Goal: Communication & Community: Share content

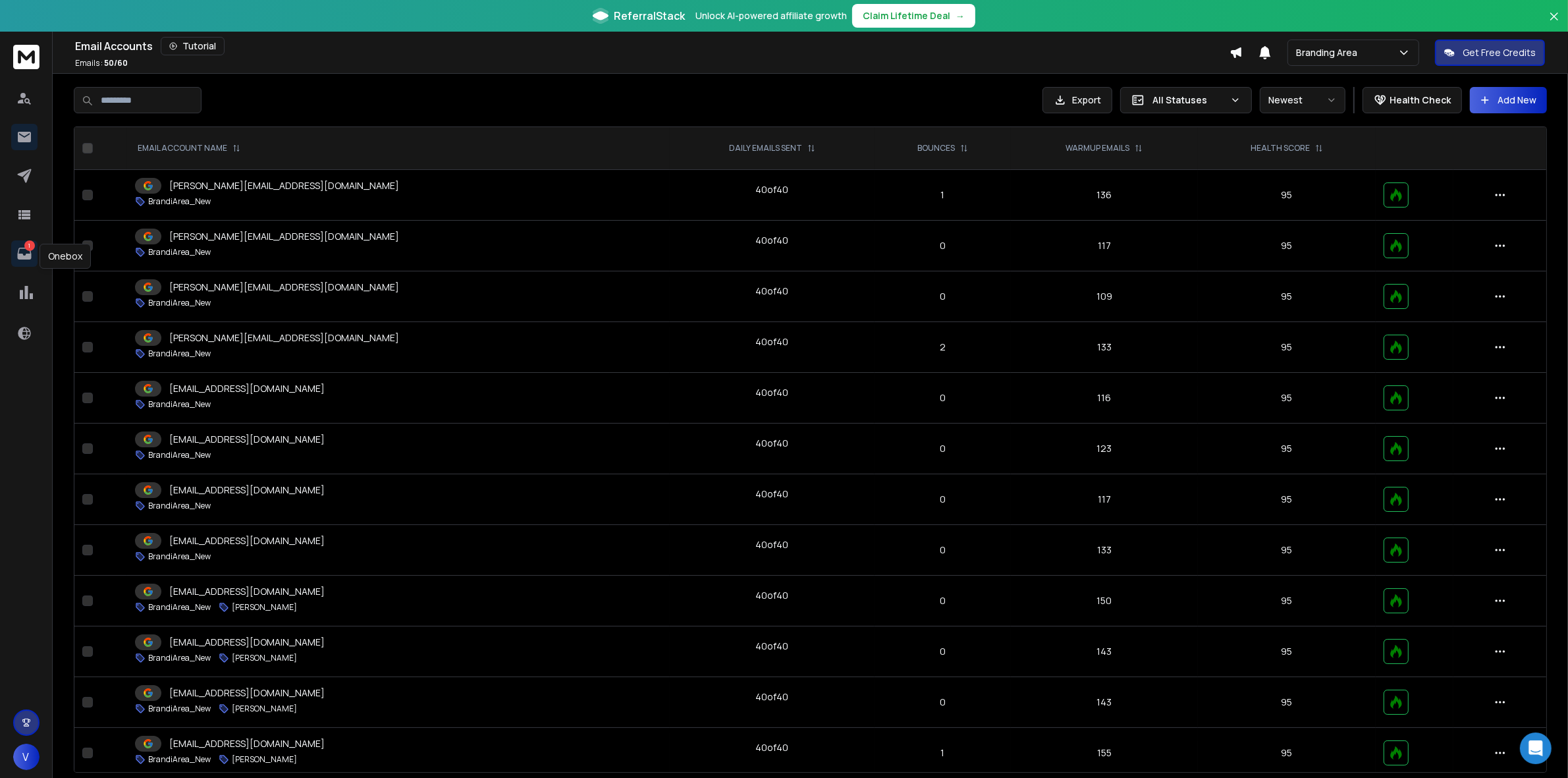
click at [18, 252] on icon at bounding box center [24, 254] width 14 height 12
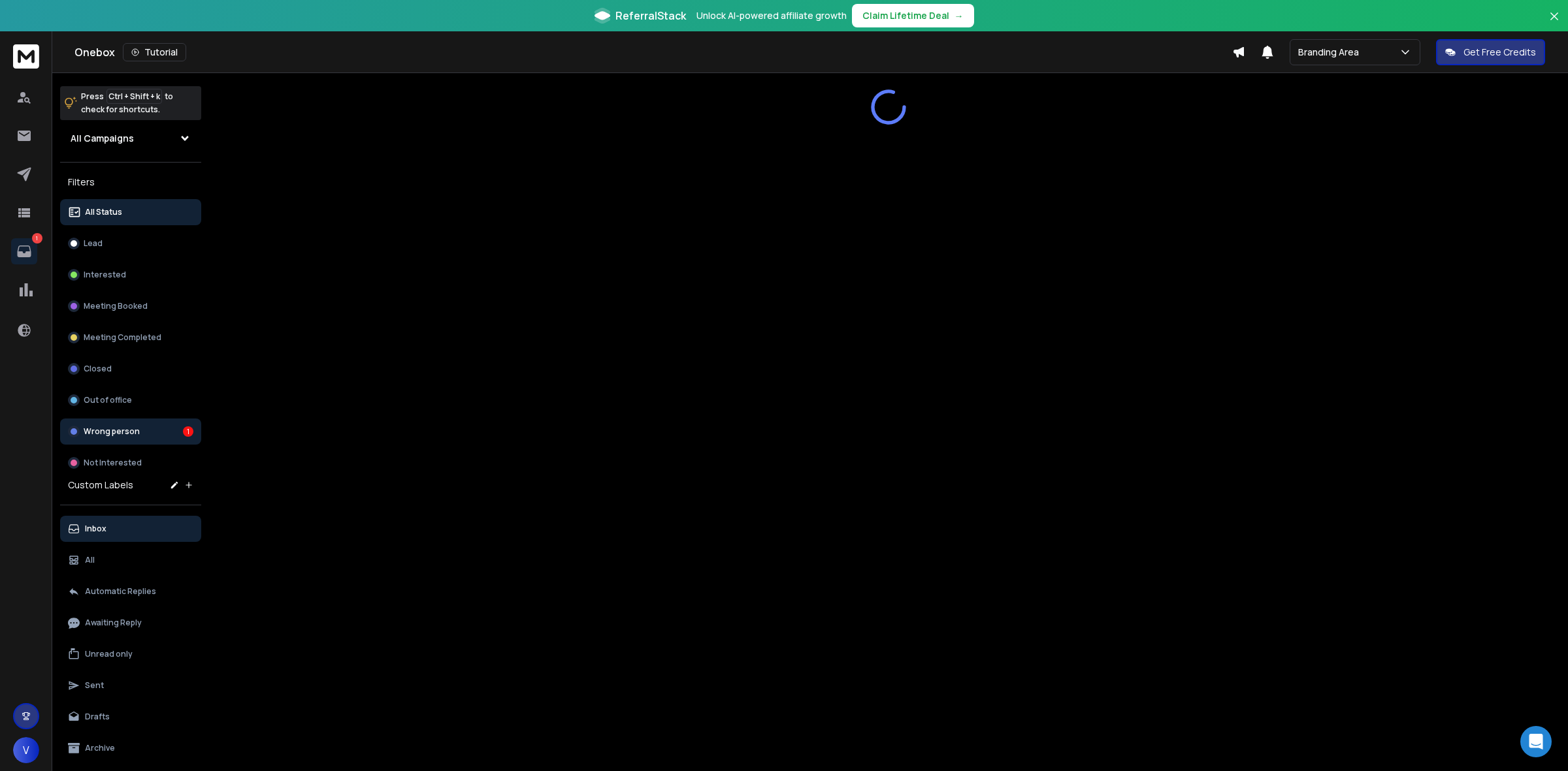
click at [132, 424] on button "Wrong person 1" at bounding box center [131, 431] width 141 height 26
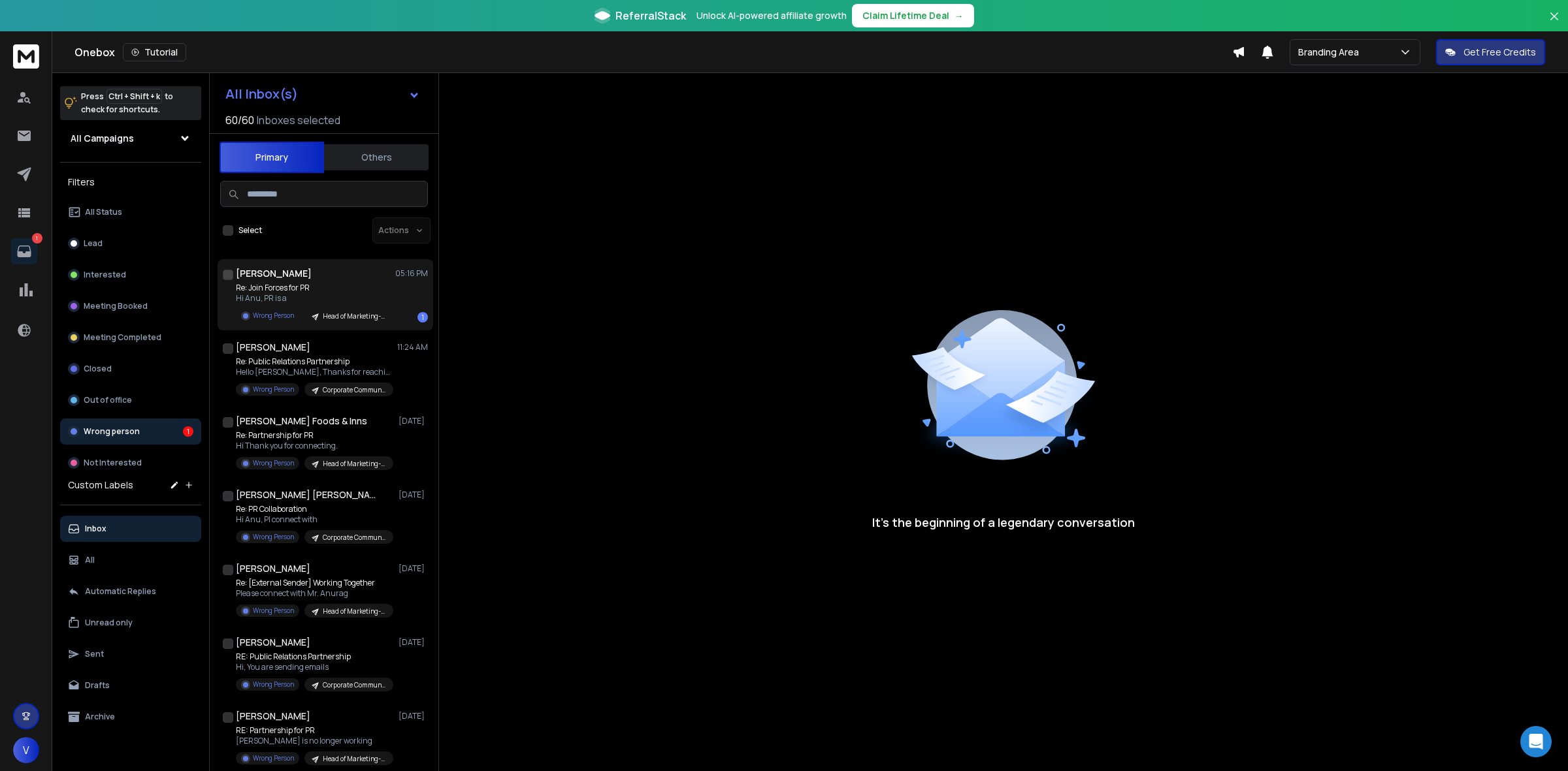
click at [331, 315] on p "Head of Marketing-Campaign-Sep-1" at bounding box center [354, 316] width 63 height 10
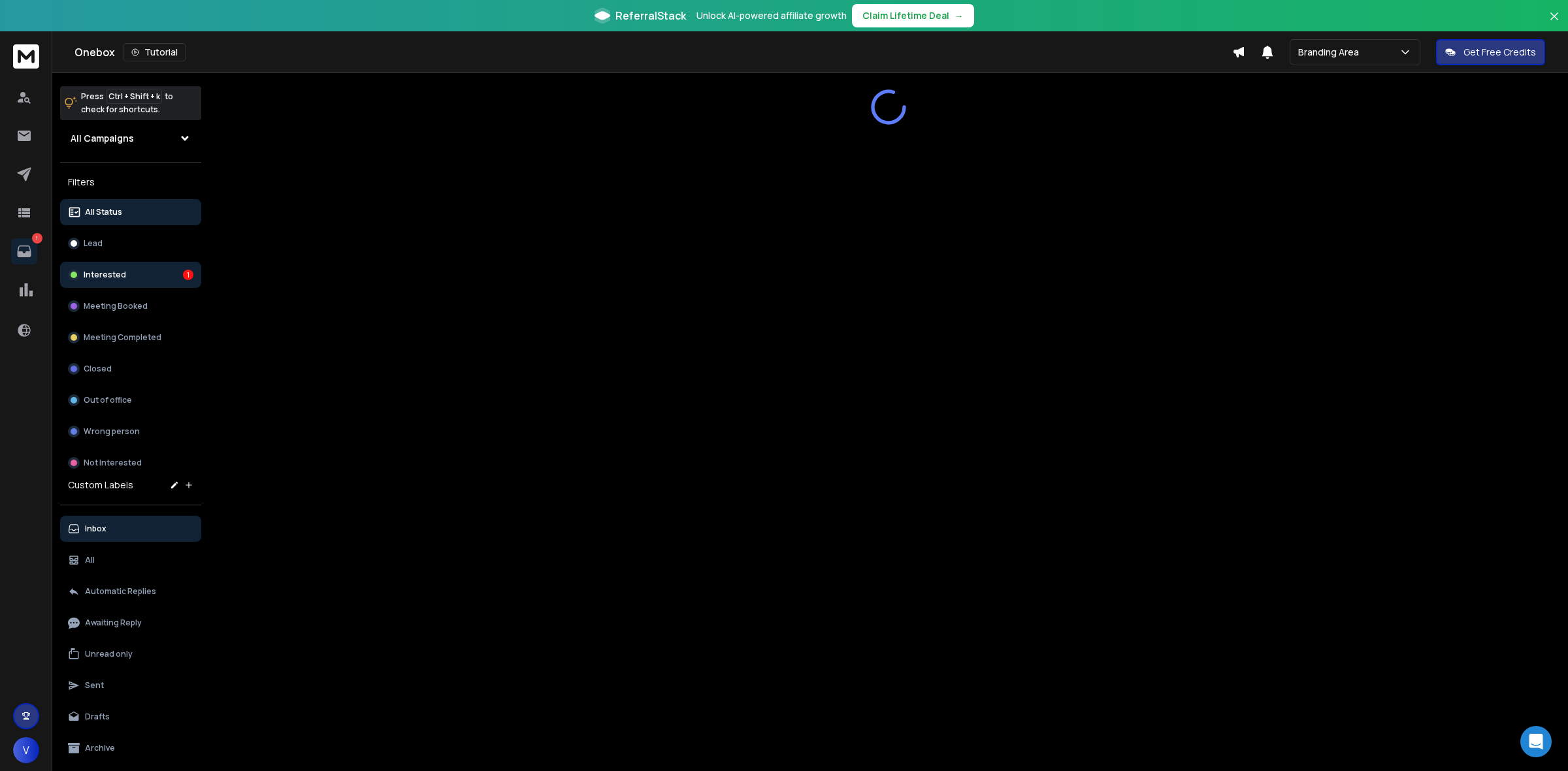
click at [105, 275] on p "Interested" at bounding box center [105, 275] width 43 height 10
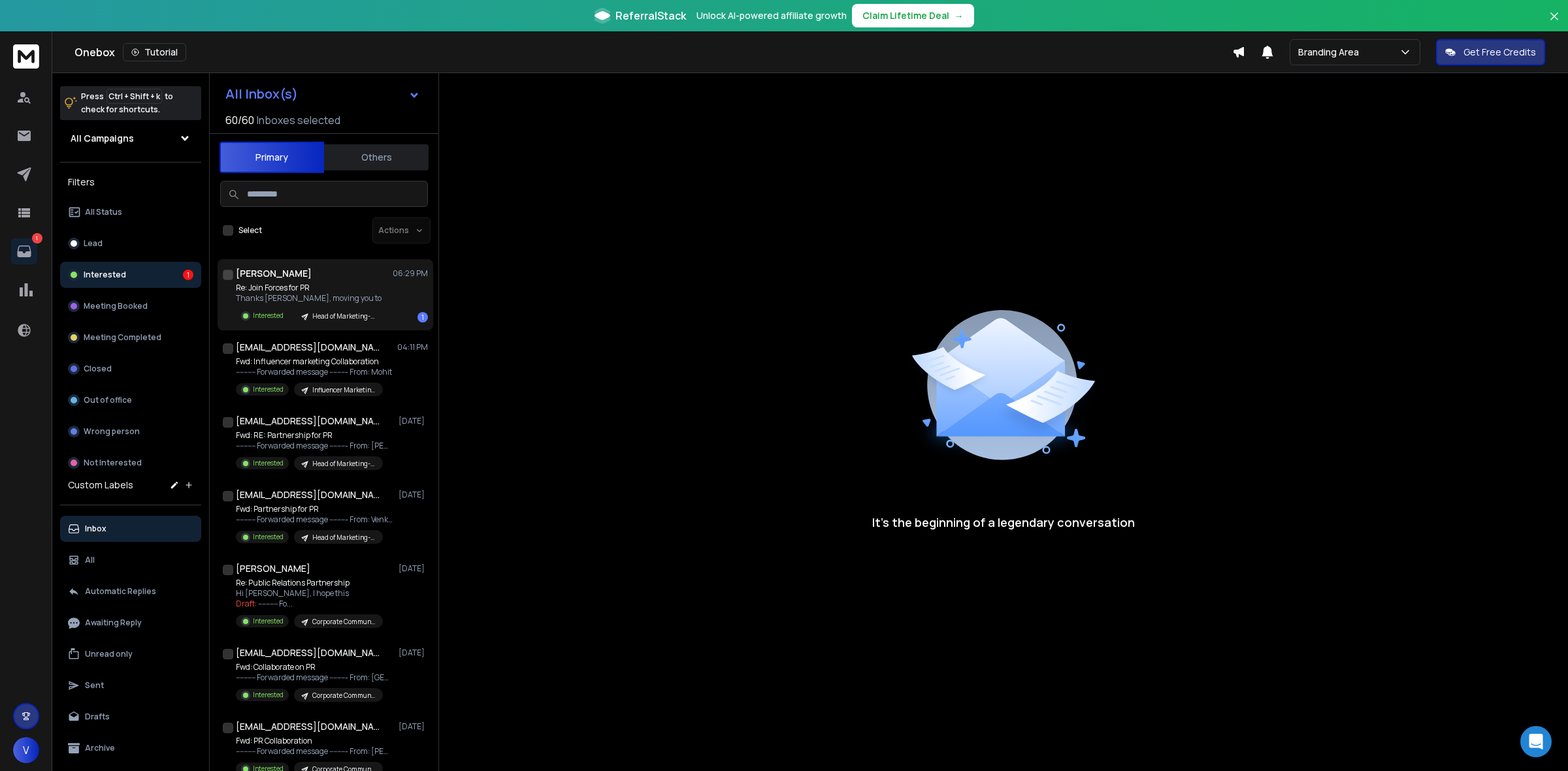
click at [338, 288] on p "Re: Join Forces for PR" at bounding box center [309, 288] width 147 height 10
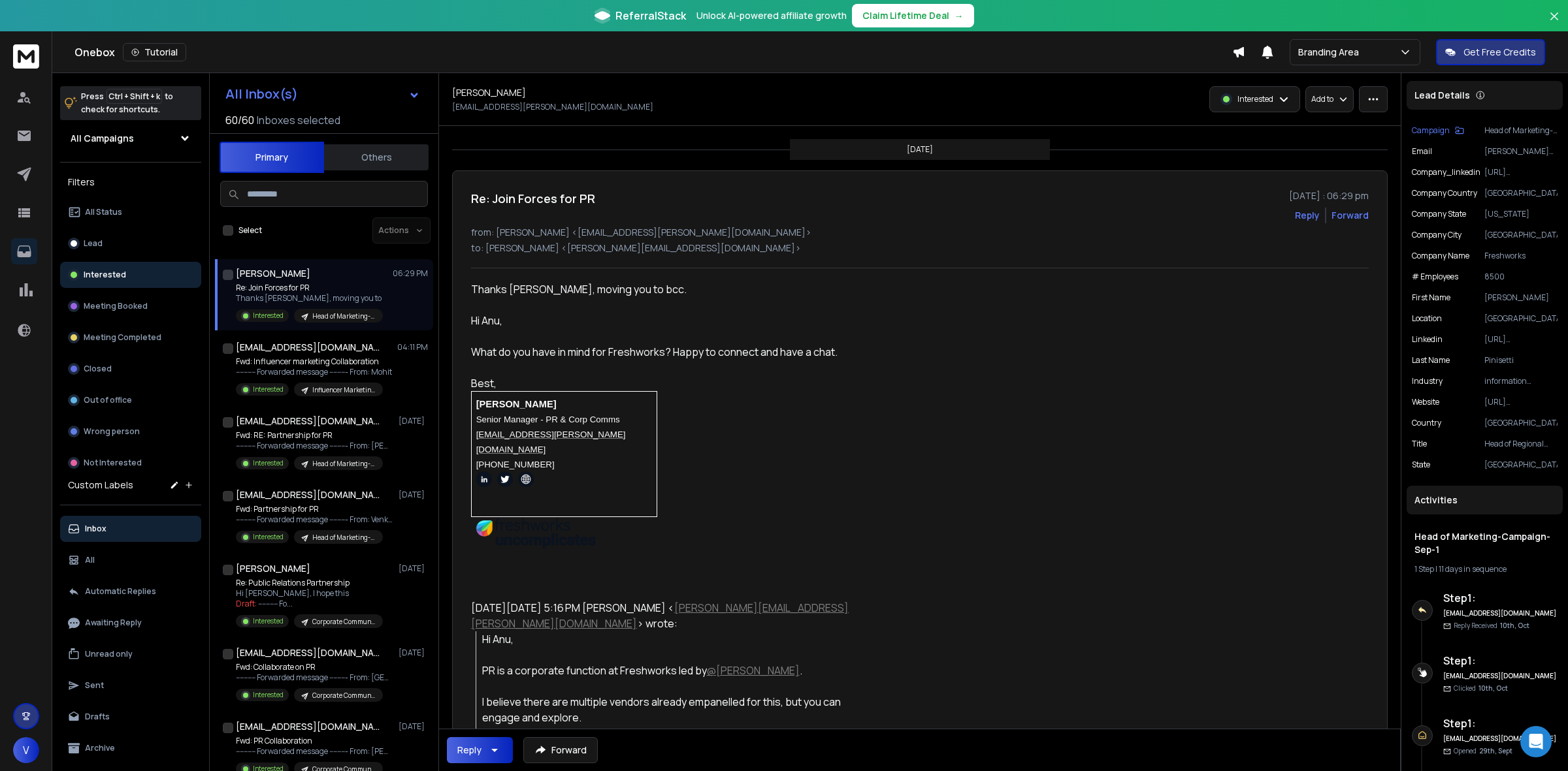
click at [1344, 216] on div "Forward" at bounding box center [1349, 215] width 37 height 13
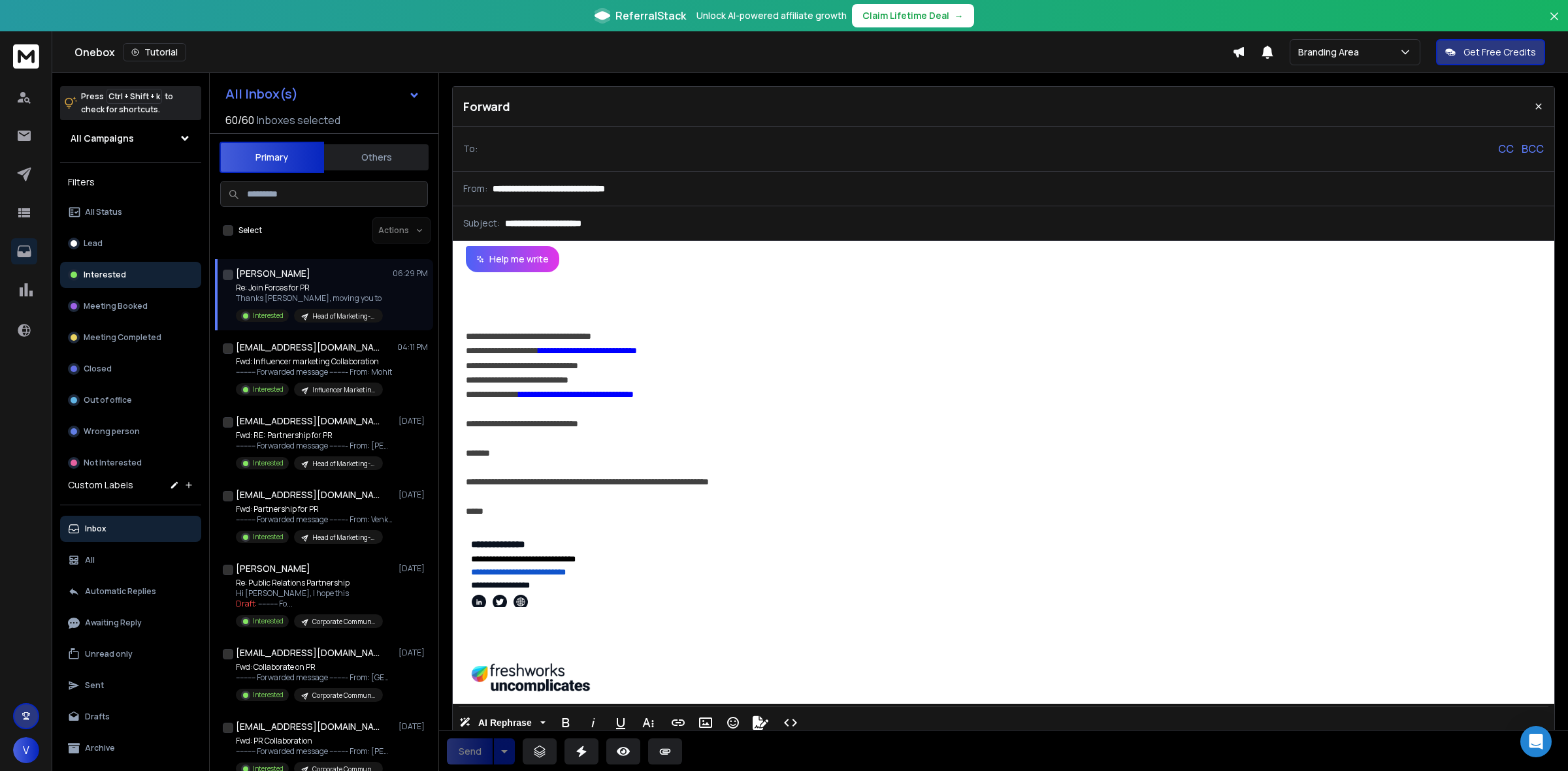
click at [517, 157] on input at bounding box center [529, 149] width 92 height 24
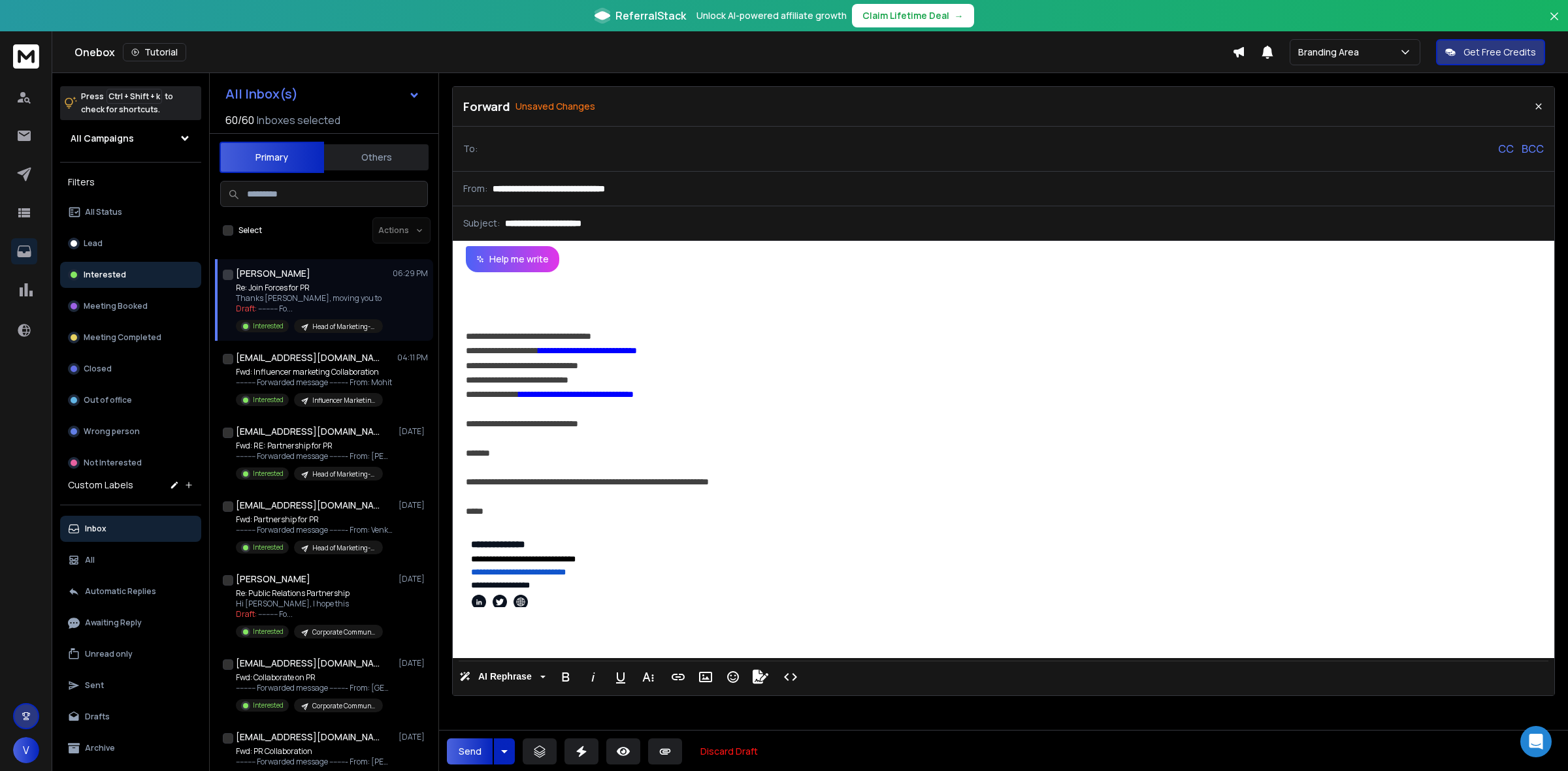
type input "**********"
click at [710, 145] on div at bounding box center [988, 149] width 1010 height 24
click at [710, 145] on input at bounding box center [724, 149] width 92 height 24
type input "**********"
click at [464, 741] on button "Send" at bounding box center [469, 751] width 46 height 26
